Goal: Find specific page/section: Find specific page/section

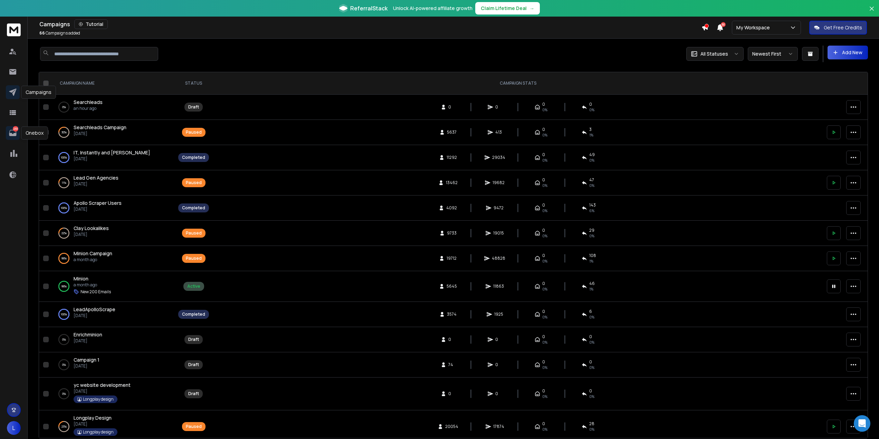
click at [19, 130] on link "233" at bounding box center [13, 133] width 14 height 14
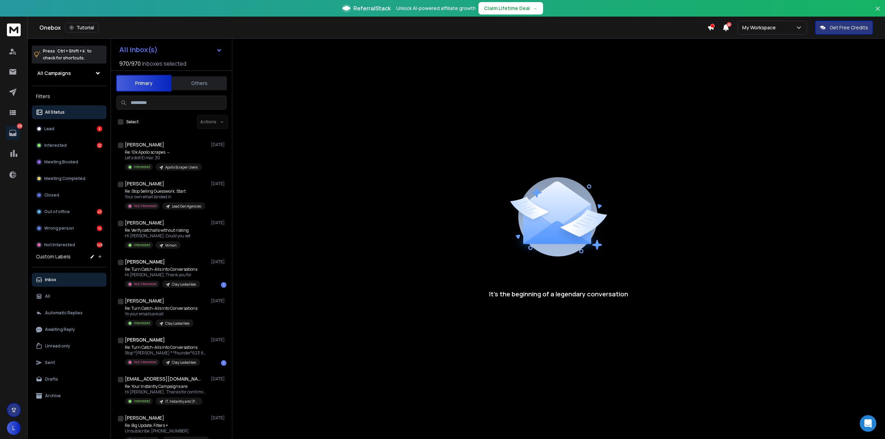
click at [321, 157] on div "It’s the beginning of a legendary conversation" at bounding box center [558, 225] width 652 height 373
click at [178, 282] on p "Clay Lookalikes" at bounding box center [184, 284] width 24 height 5
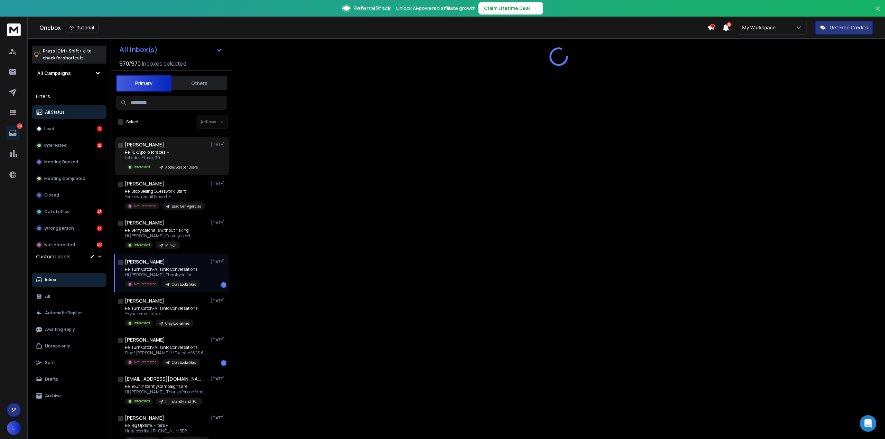
click at [175, 165] on p "Apollo Scraper Users" at bounding box center [181, 167] width 32 height 5
